Goal: Task Accomplishment & Management: Use online tool/utility

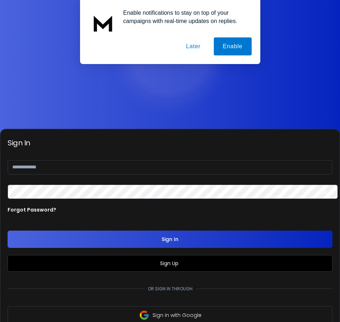
click at [261, 165] on input "email" at bounding box center [170, 167] width 324 height 14
type input "**********"
click at [8, 231] on button "Sign In" at bounding box center [170, 239] width 324 height 17
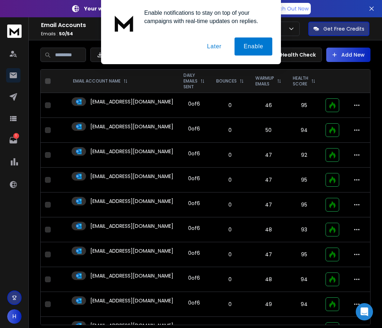
click at [213, 48] on button "Later" at bounding box center [214, 46] width 32 height 18
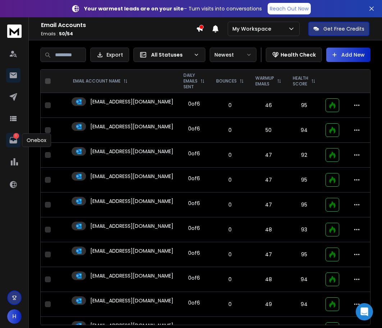
click at [18, 138] on link "1" at bounding box center [13, 140] width 14 height 14
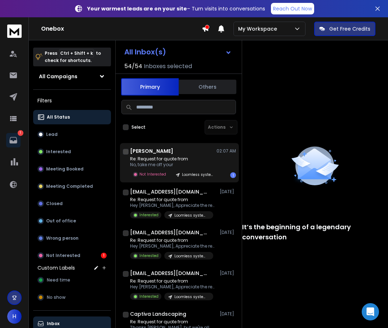
click at [195, 157] on p "Re: Request for quote from" at bounding box center [173, 159] width 86 height 6
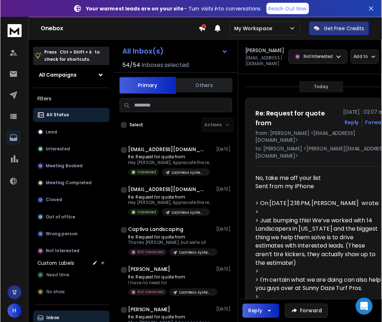
scroll to position [81, 0]
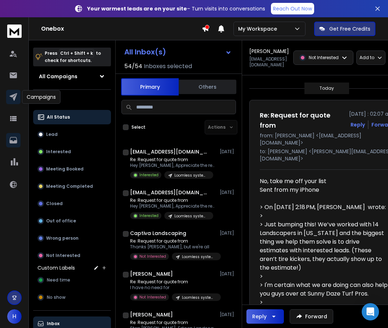
click at [12, 97] on icon at bounding box center [13, 97] width 8 height 8
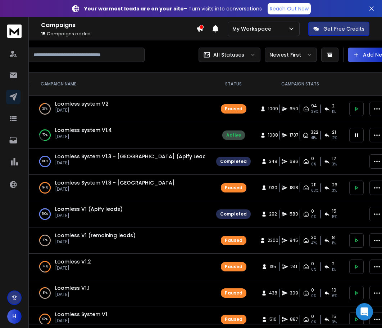
click at [95, 131] on span "Loomless system V1.4" at bounding box center [83, 129] width 57 height 7
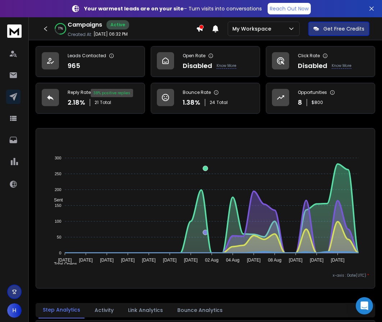
scroll to position [71, 0]
